Goal: Information Seeking & Learning: Check status

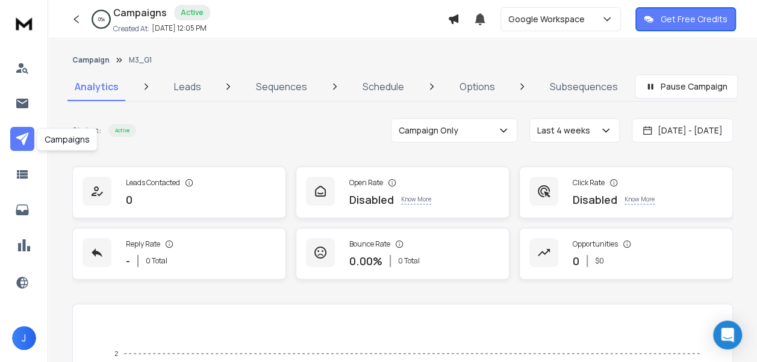
click at [19, 141] on icon at bounding box center [22, 139] width 14 height 14
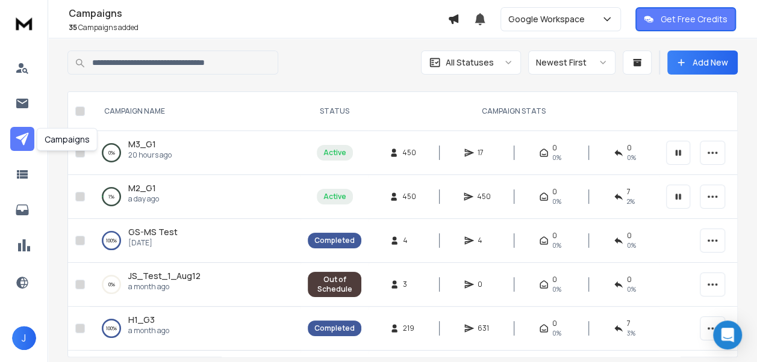
click at [19, 141] on icon at bounding box center [22, 139] width 14 height 14
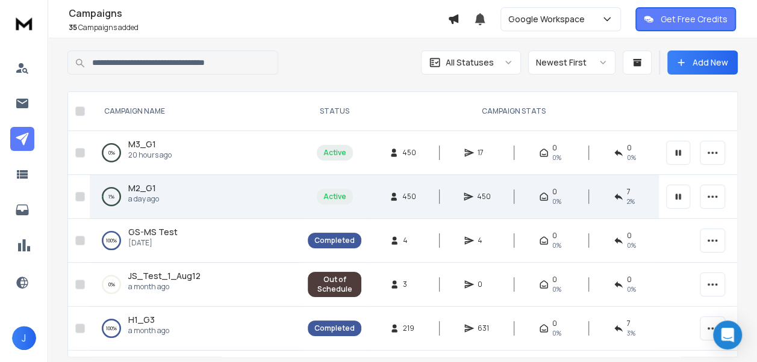
click at [470, 189] on div "450 450 0 0% 7 2 %" at bounding box center [514, 196] width 276 height 19
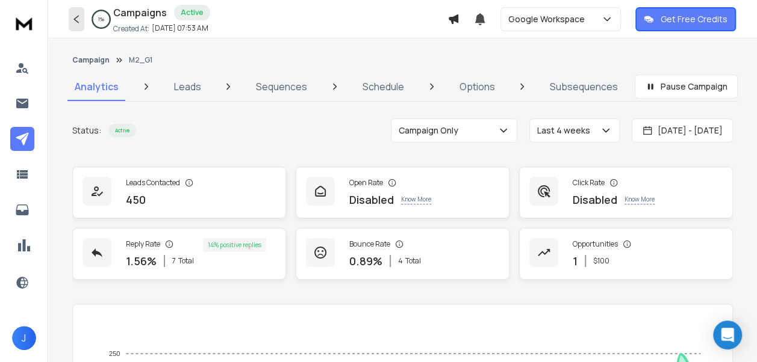
click at [79, 17] on icon at bounding box center [76, 19] width 11 height 11
